Goal: Task Accomplishment & Management: Manage account settings

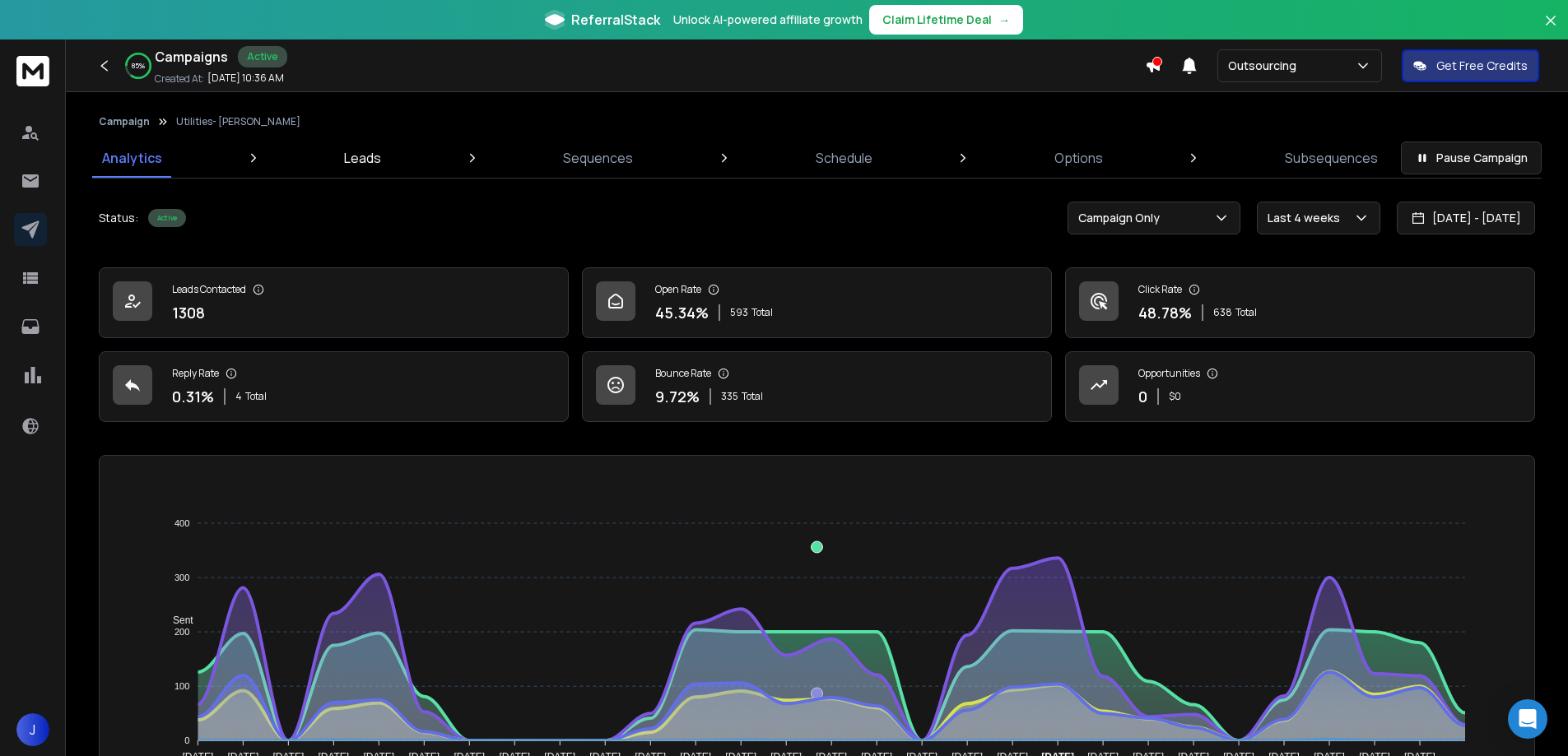
click at [377, 168] on link "Leads" at bounding box center [362, 158] width 56 height 40
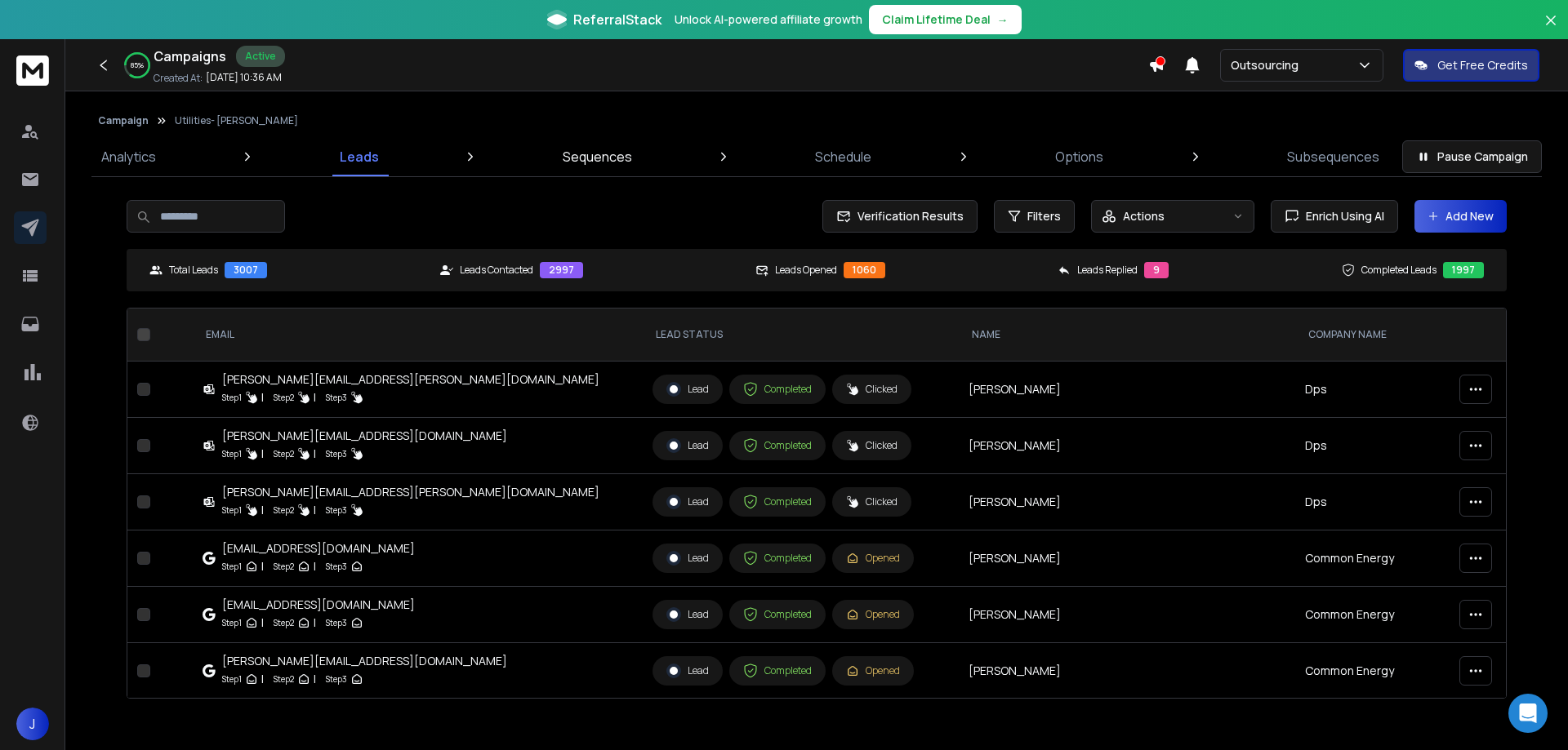
click at [635, 159] on link "Sequences" at bounding box center [597, 157] width 89 height 40
click at [832, 170] on link "Schedule" at bounding box center [843, 157] width 76 height 40
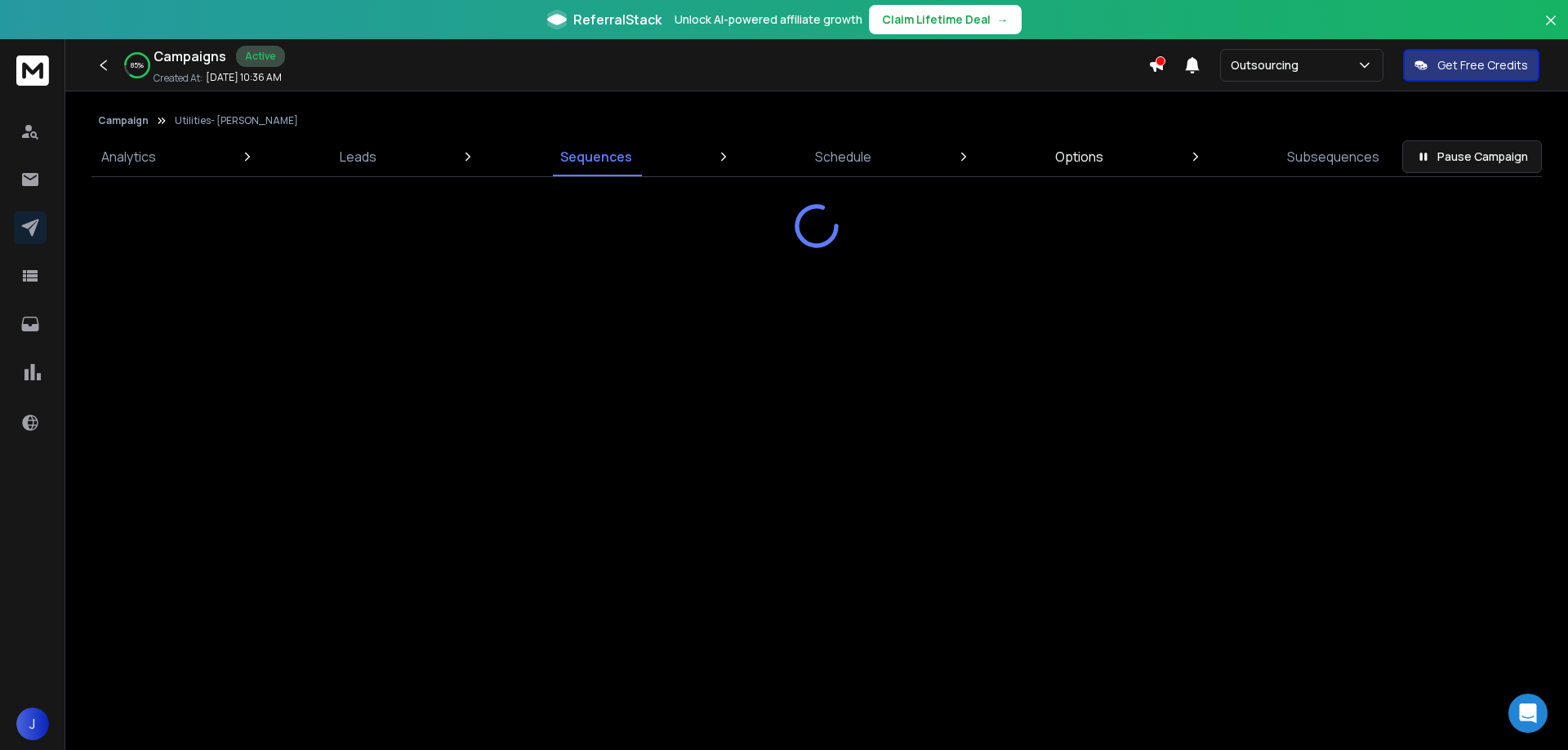
click at [1070, 156] on p "Options" at bounding box center [1079, 157] width 48 height 20
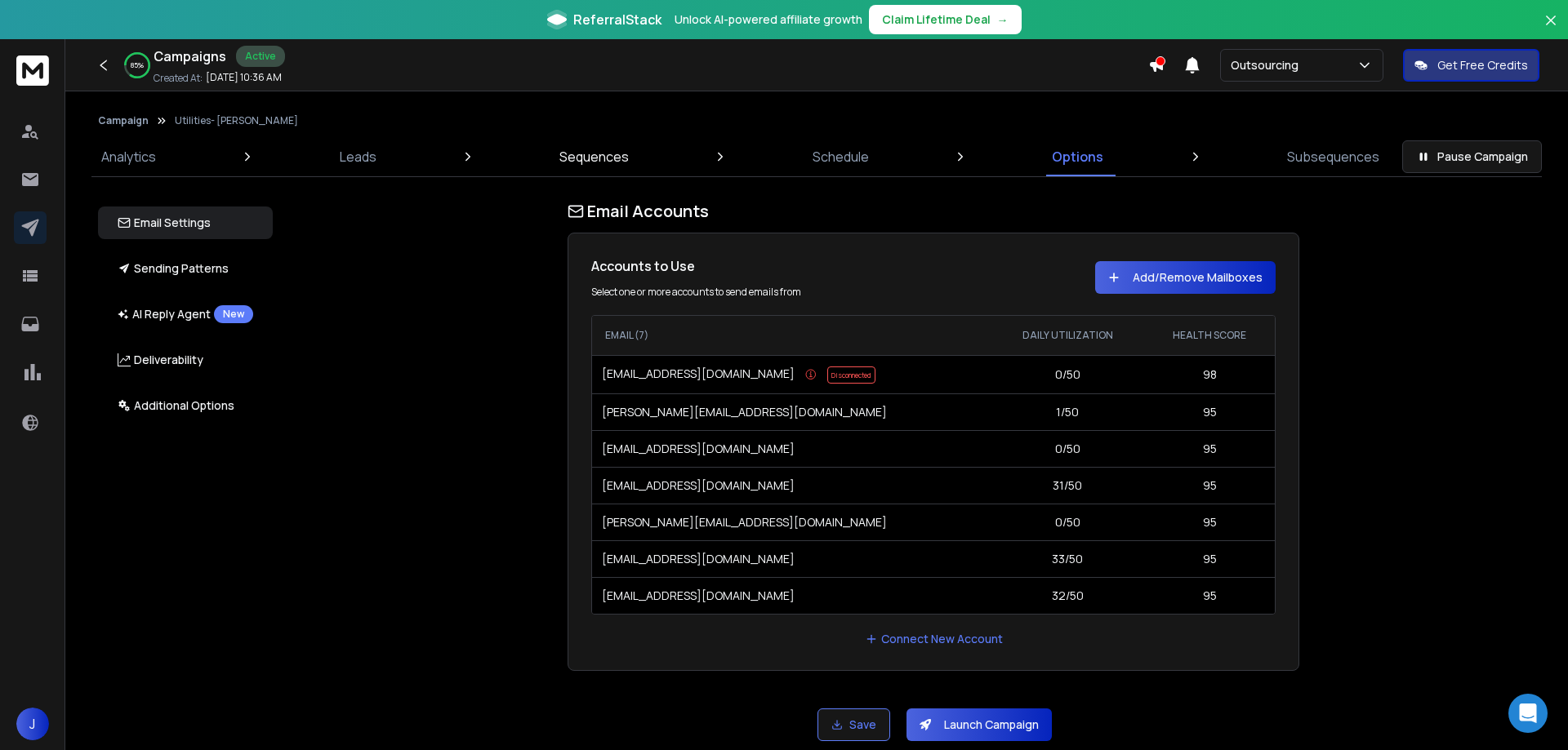
click at [606, 169] on link "Sequences" at bounding box center [593, 157] width 89 height 40
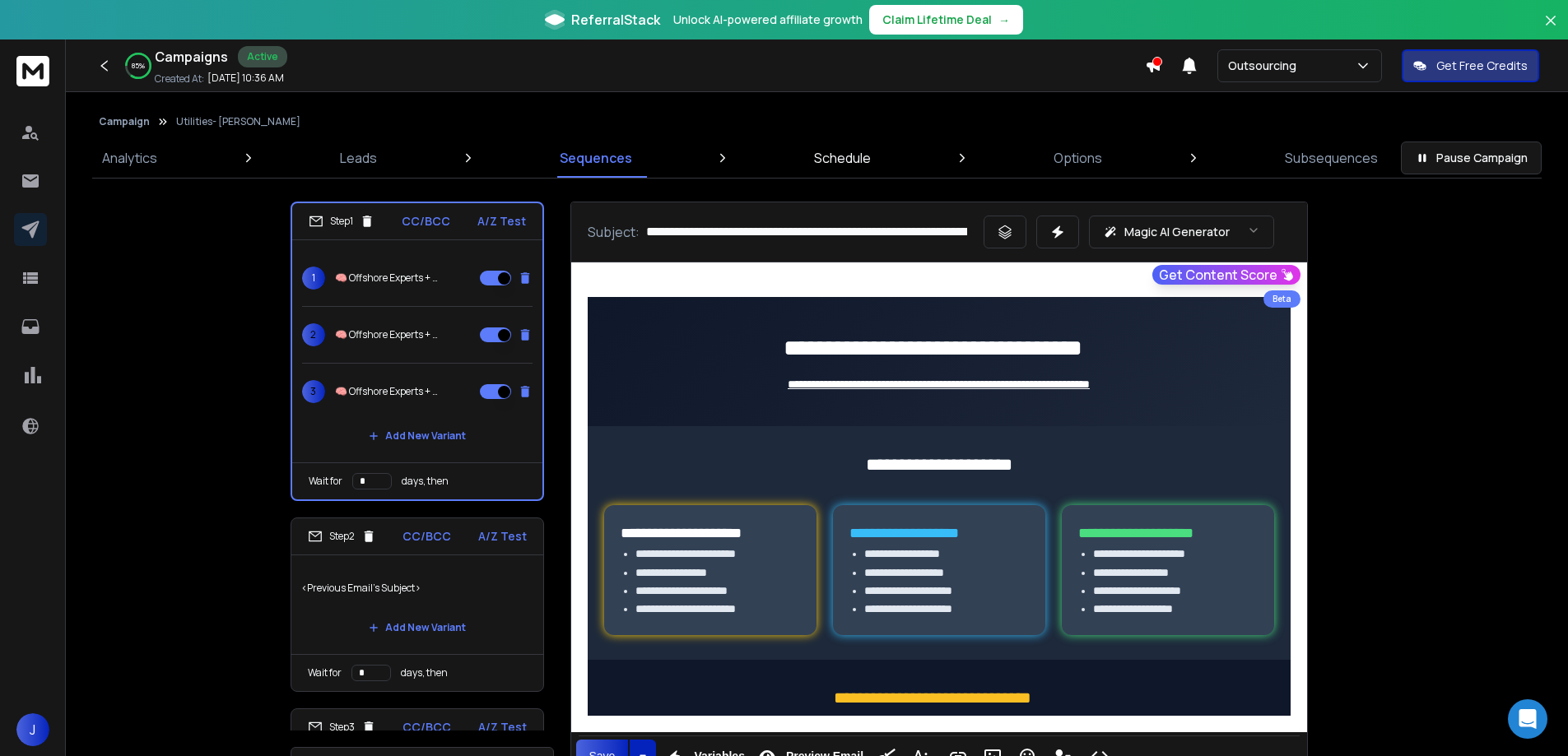
click at [808, 167] on link "Schedule" at bounding box center [842, 158] width 76 height 40
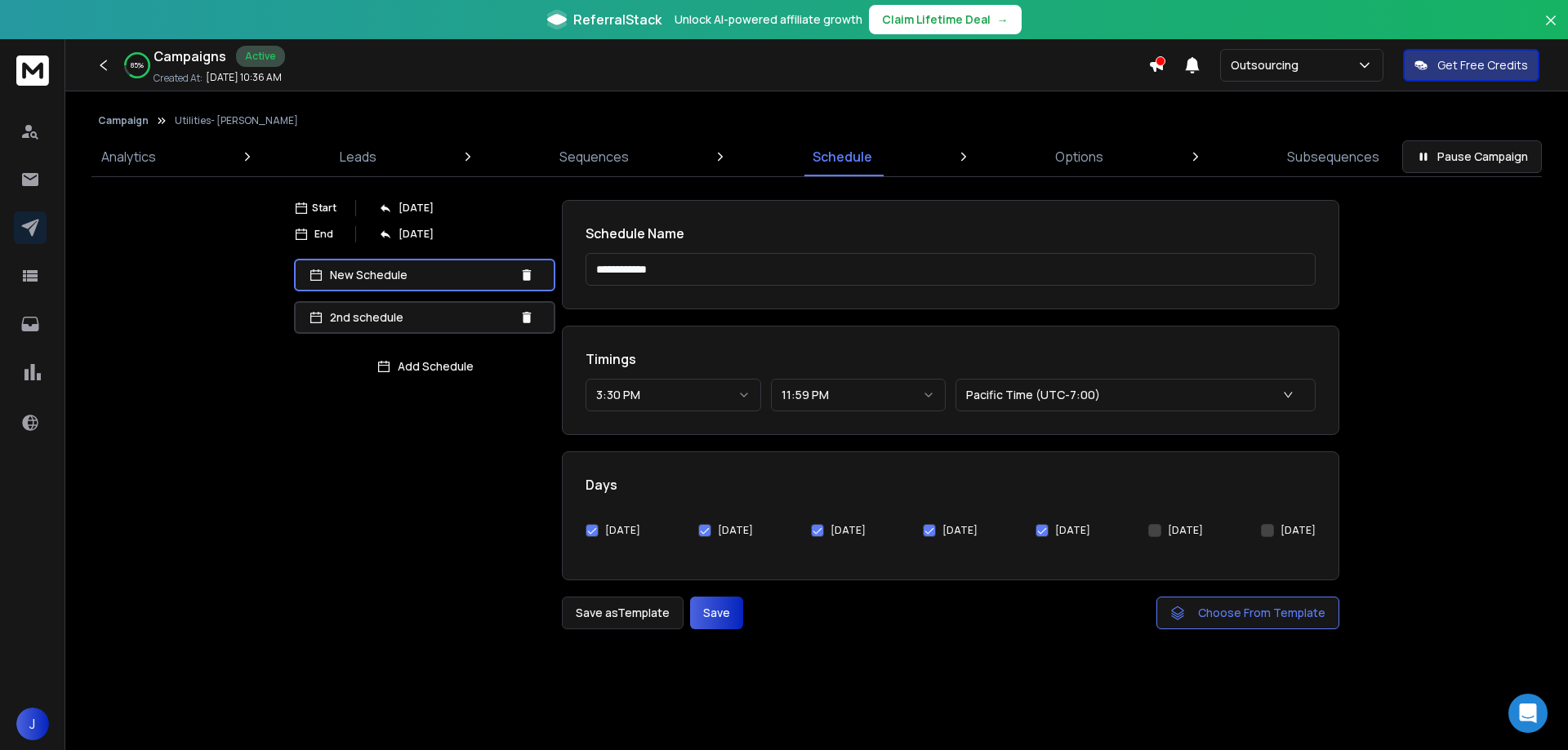
click at [135, 123] on button "Campaign" at bounding box center [123, 121] width 51 height 13
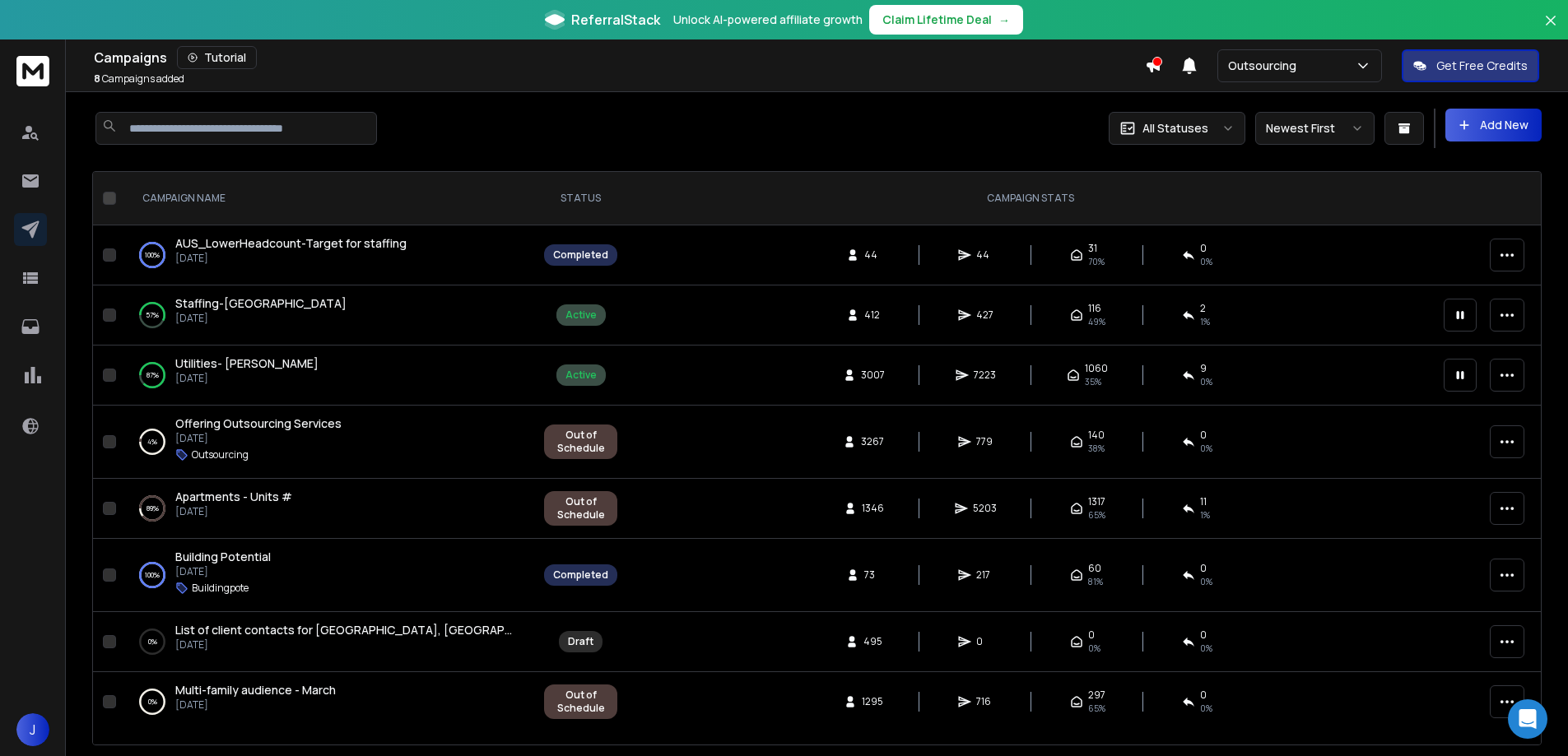
click at [227, 356] on span "Utilities- [PERSON_NAME]" at bounding box center [247, 364] width 143 height 16
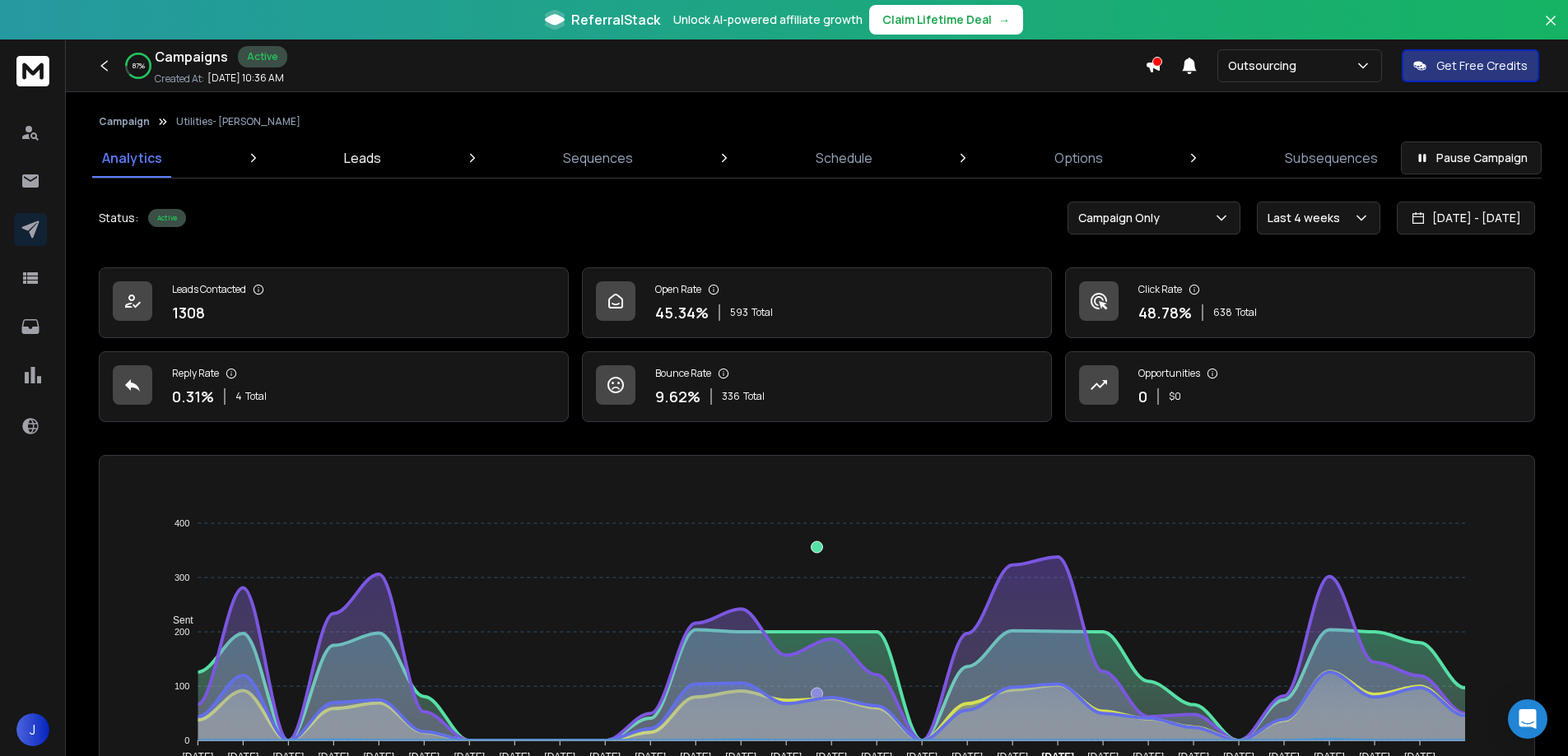
click at [359, 162] on p "Leads" at bounding box center [362, 158] width 37 height 20
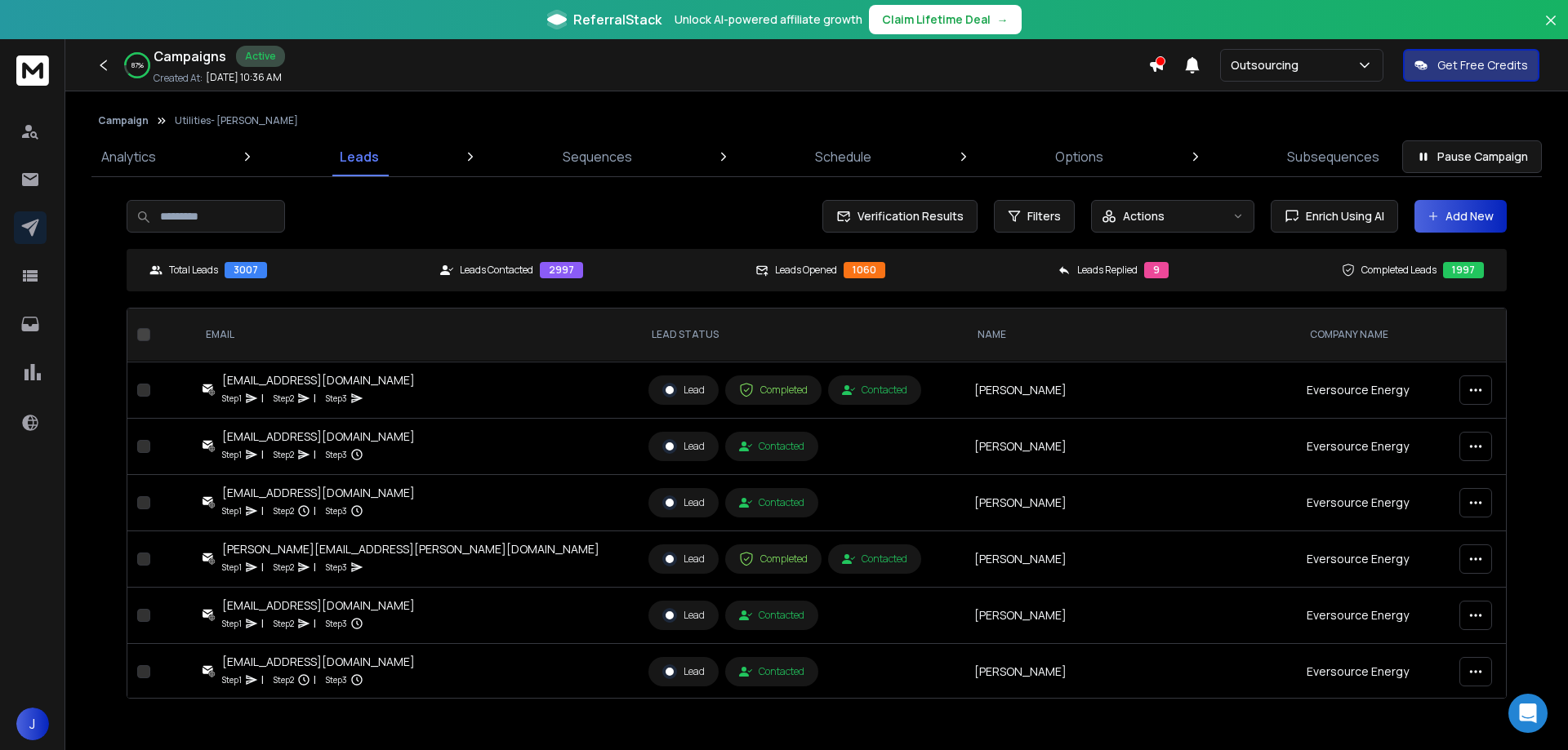
scroll to position [10943, 0]
